Goal: Navigation & Orientation: Find specific page/section

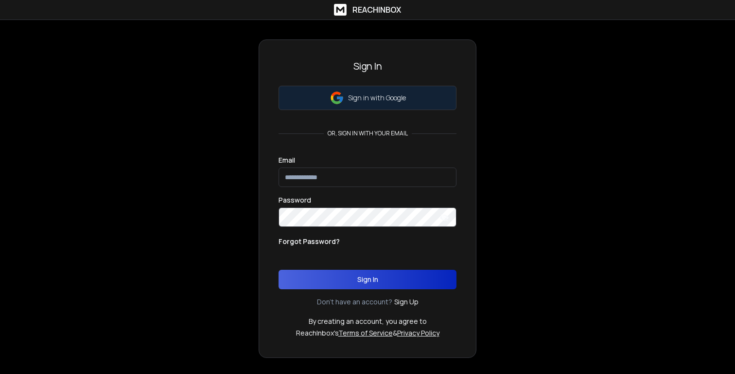
click at [326, 98] on button "Sign in with Google" at bounding box center [368, 98] width 178 height 24
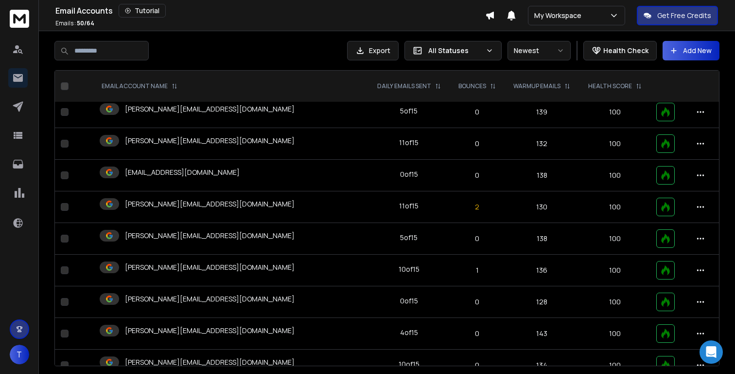
scroll to position [666, 0]
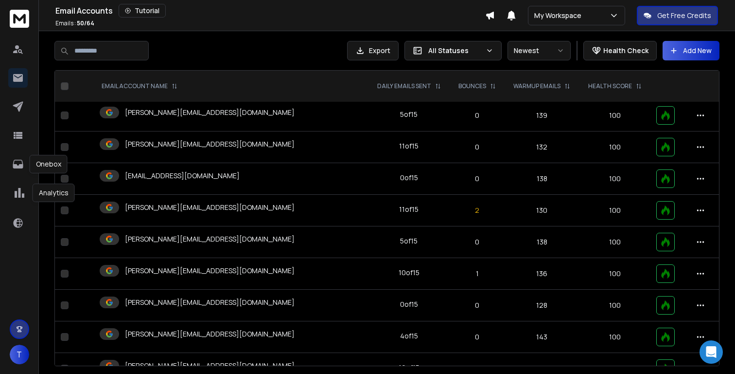
click at [16, 150] on div at bounding box center [19, 137] width 22 height 196
click at [15, 162] on icon at bounding box center [18, 164] width 12 height 12
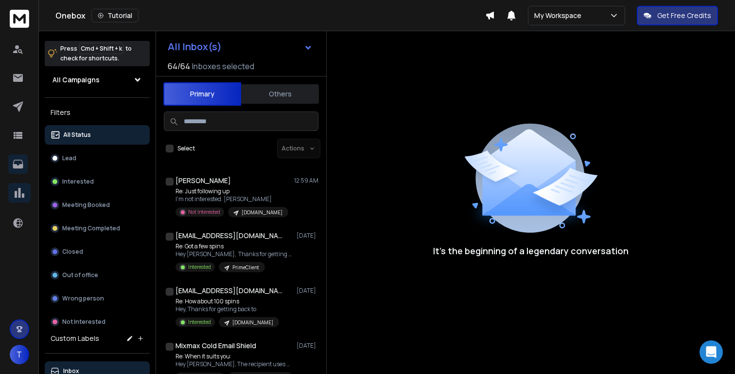
click at [16, 196] on icon at bounding box center [20, 193] width 10 height 10
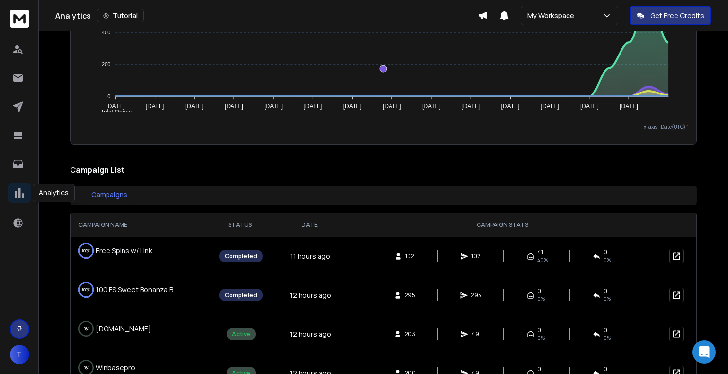
scroll to position [251, 0]
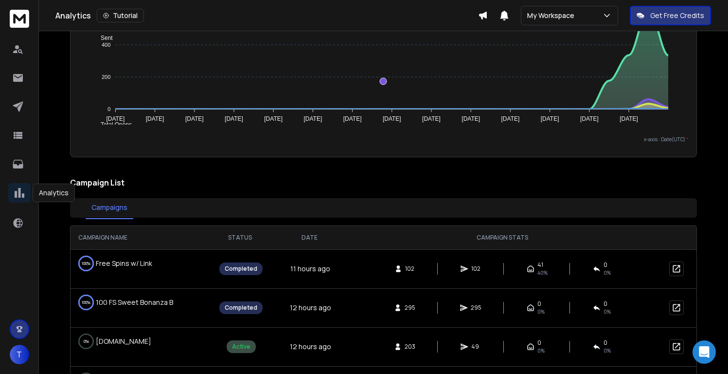
click at [175, 261] on td "100 % Free Spins w/ Link" at bounding box center [138, 262] width 134 height 27
